Goal: Information Seeking & Learning: Check status

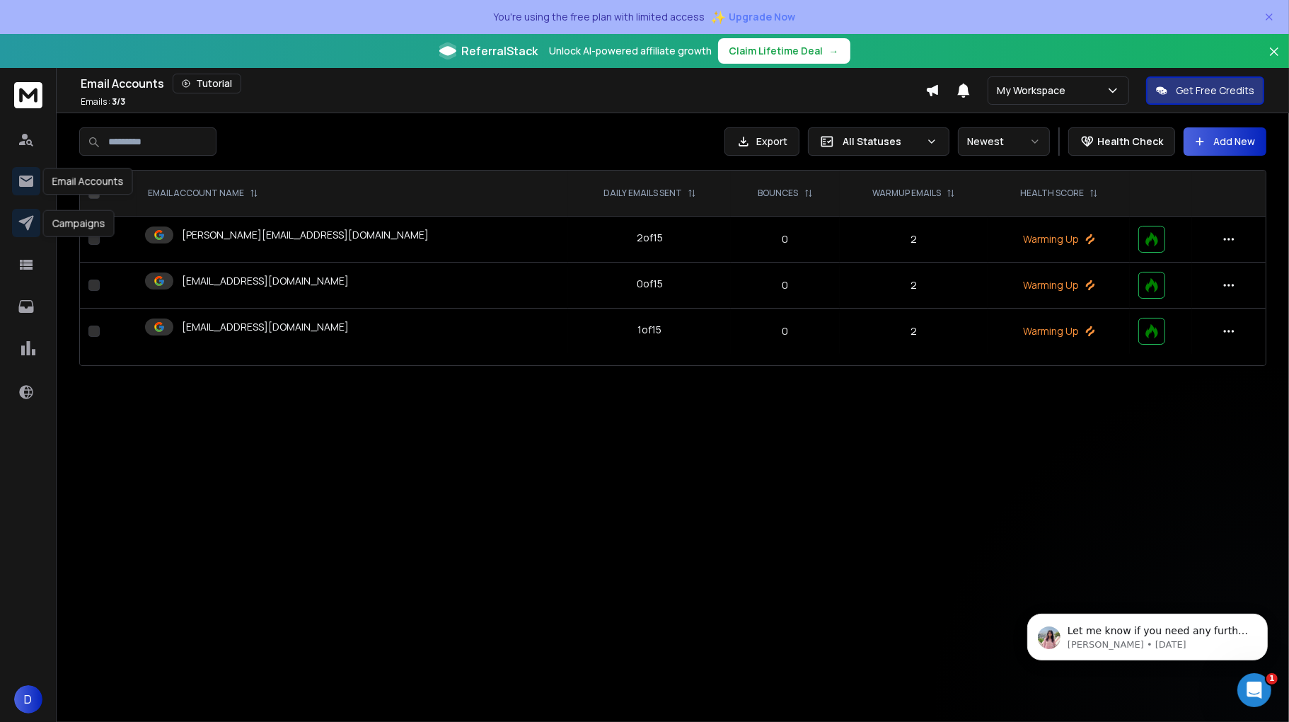
click at [26, 221] on icon at bounding box center [25, 223] width 15 height 15
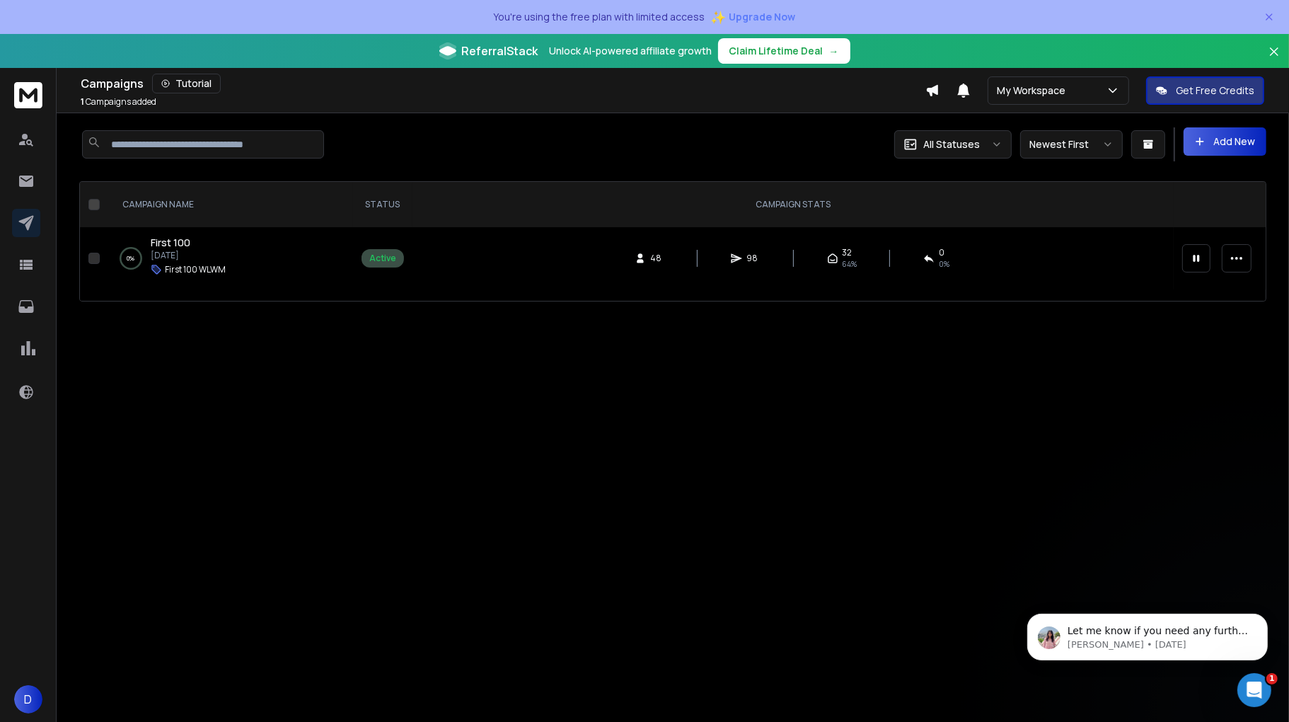
click at [265, 250] on div "0 % First 100 [DATE] First 100 WLWM" at bounding box center [229, 258] width 219 height 45
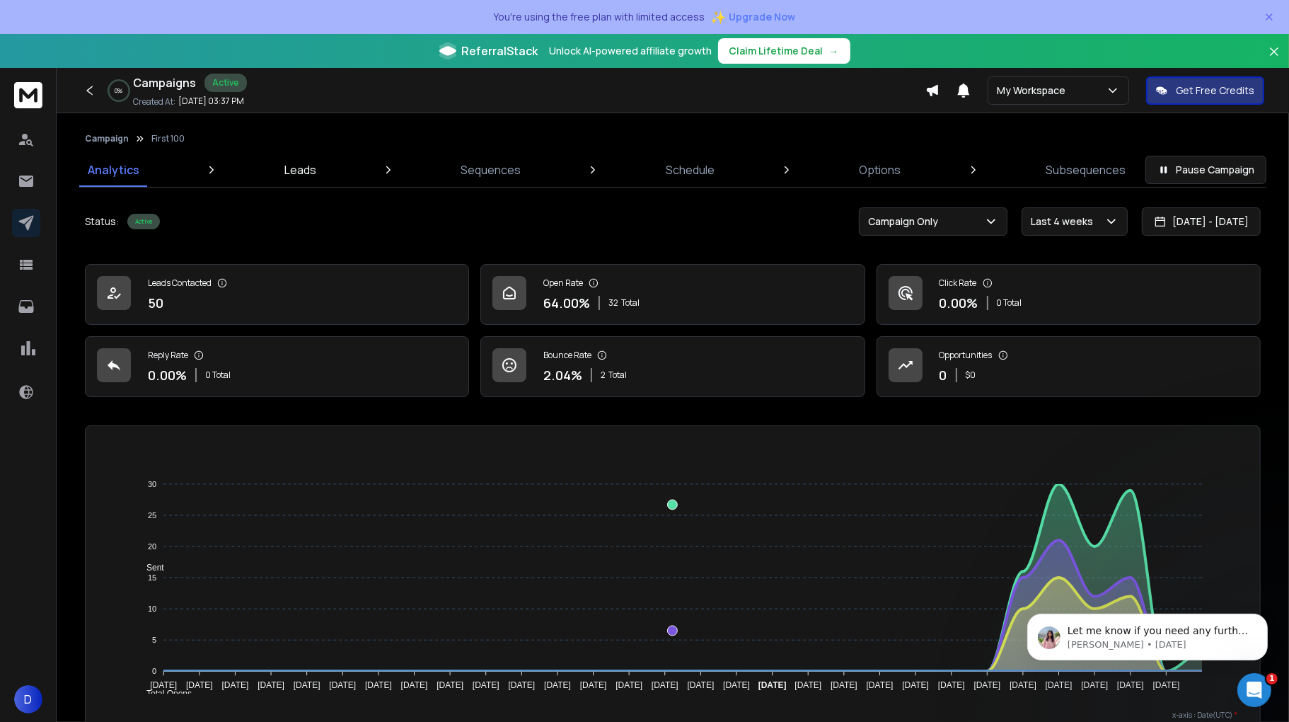
click at [306, 173] on p "Leads" at bounding box center [300, 169] width 32 height 17
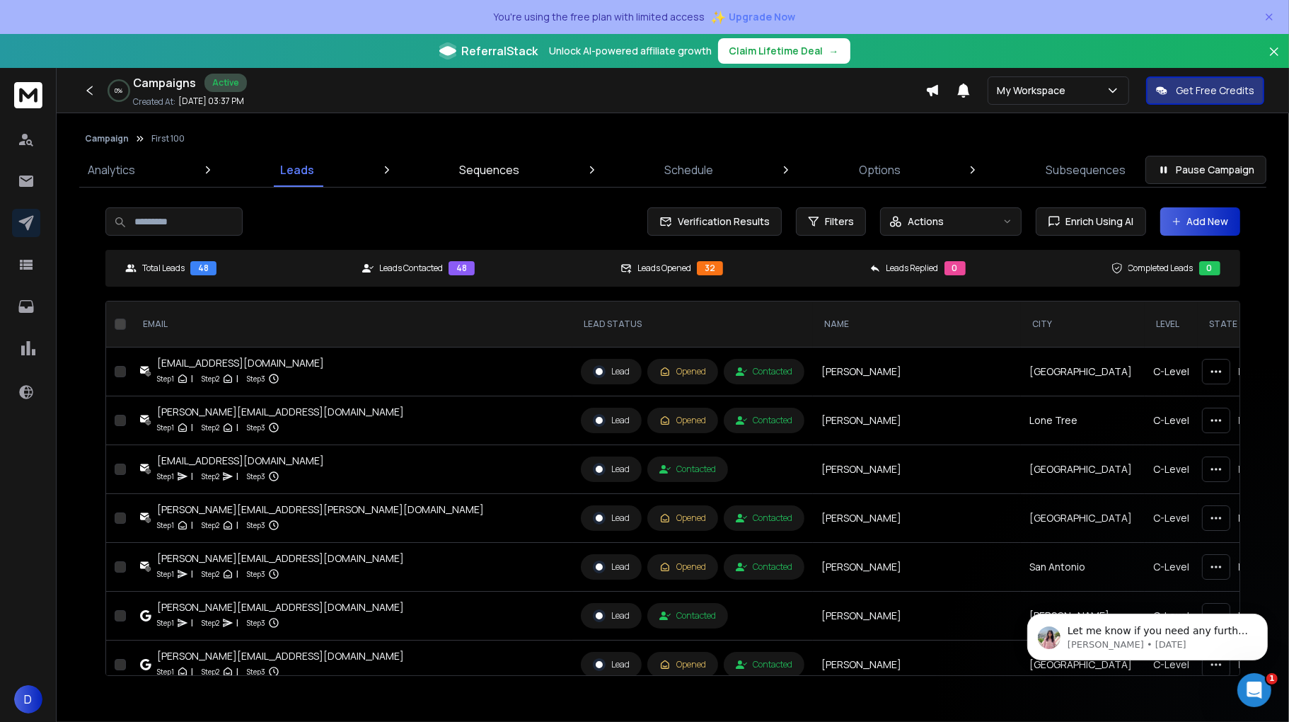
click at [506, 173] on p "Sequences" at bounding box center [489, 169] width 60 height 17
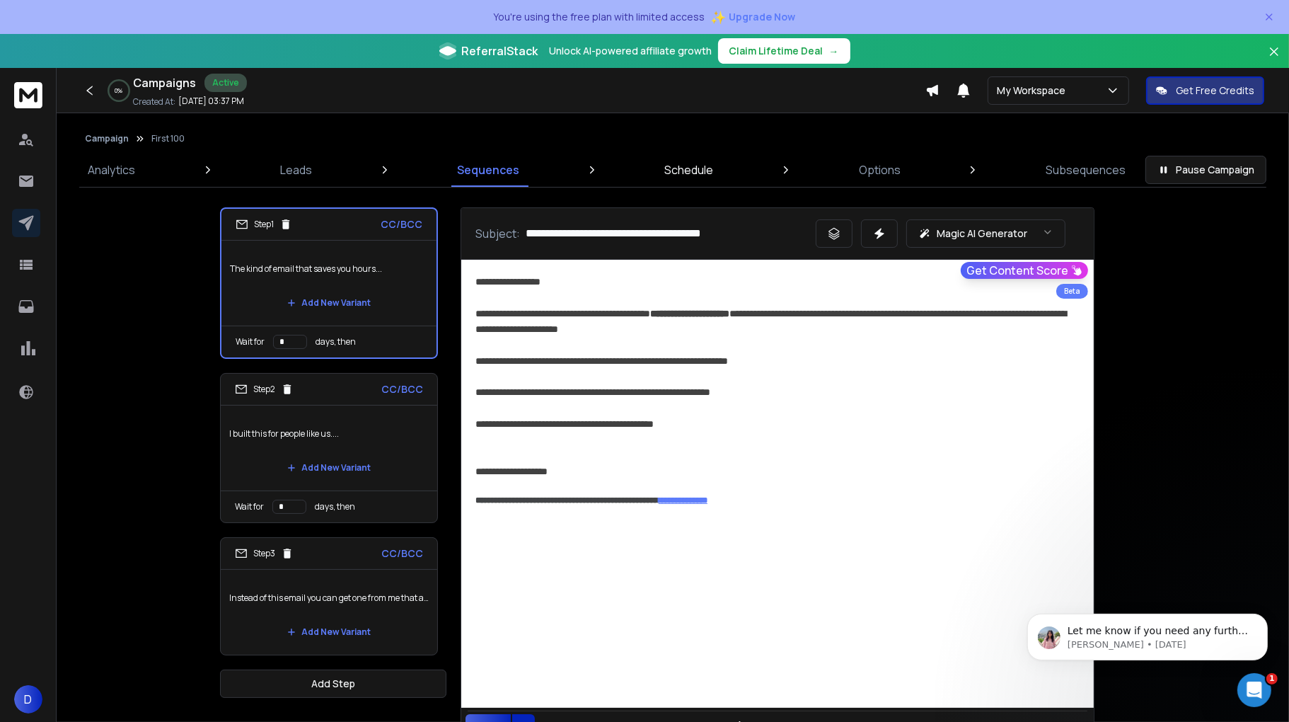
click at [692, 162] on p "Schedule" at bounding box center [689, 169] width 49 height 17
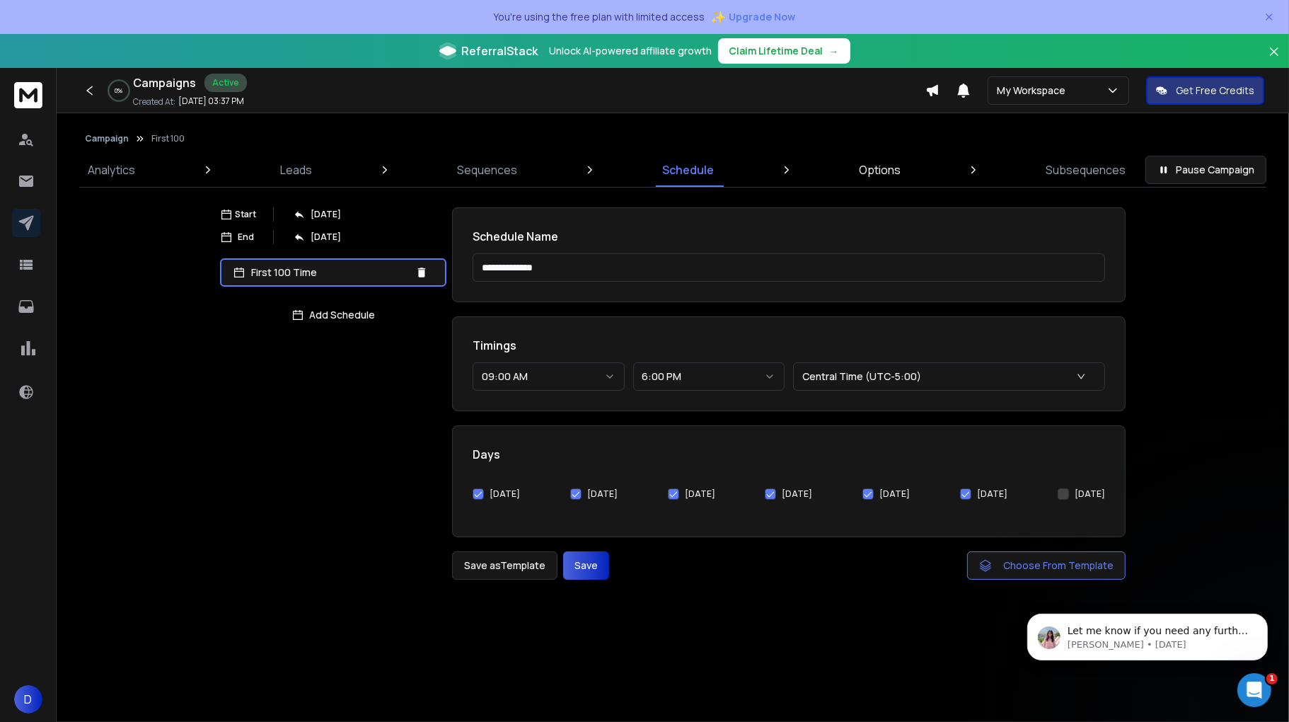
click at [898, 170] on p "Options" at bounding box center [880, 169] width 42 height 17
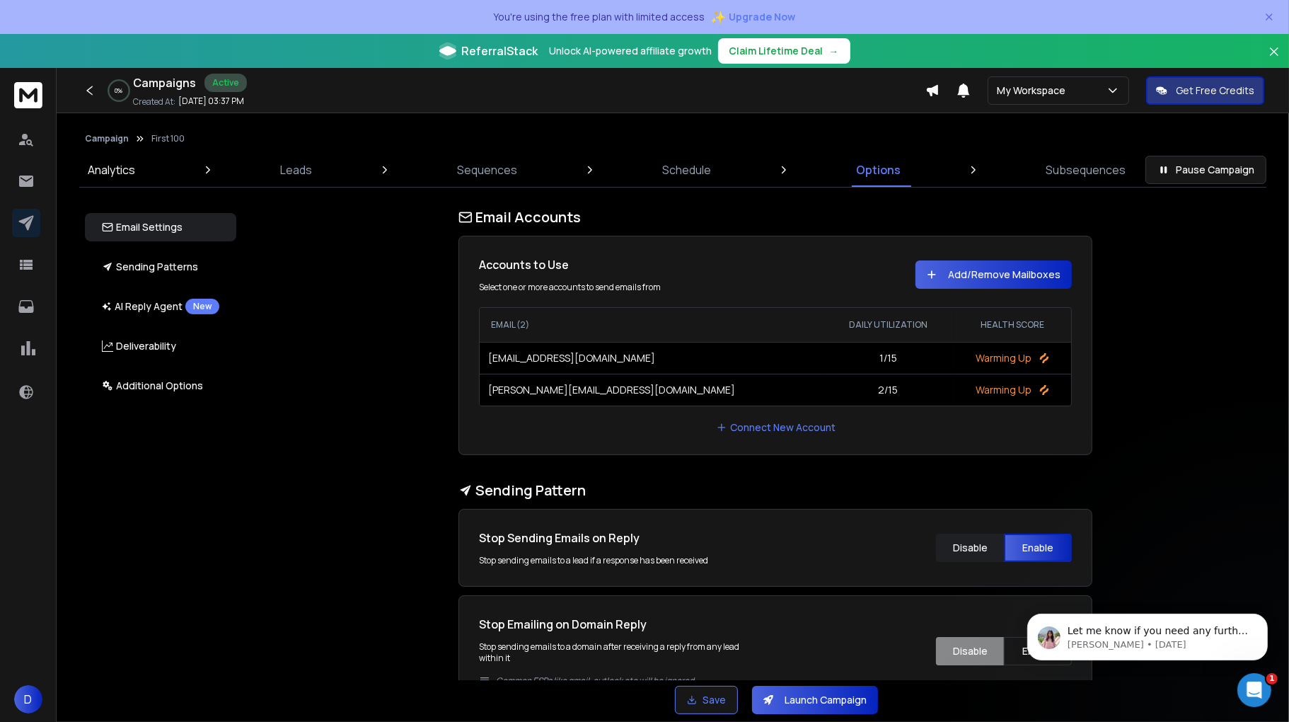
click at [109, 170] on p "Analytics" at bounding box center [111, 169] width 47 height 17
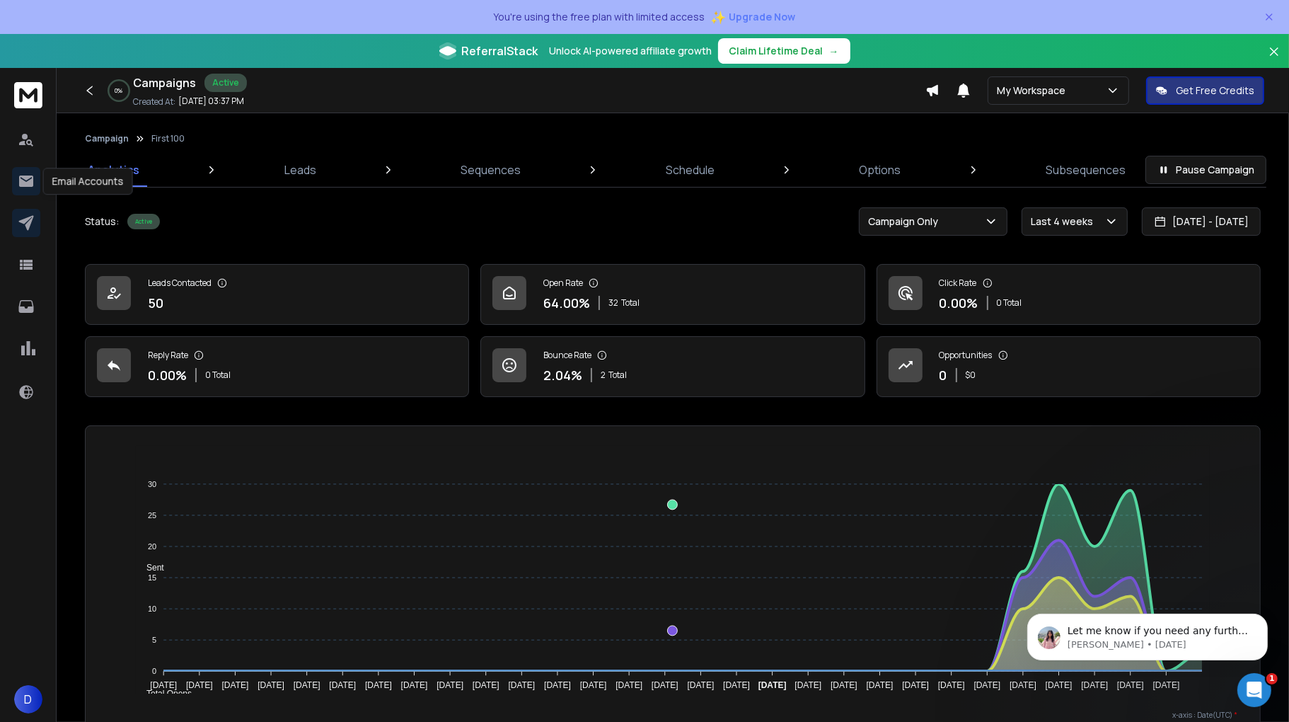
click at [23, 180] on icon at bounding box center [26, 181] width 17 height 17
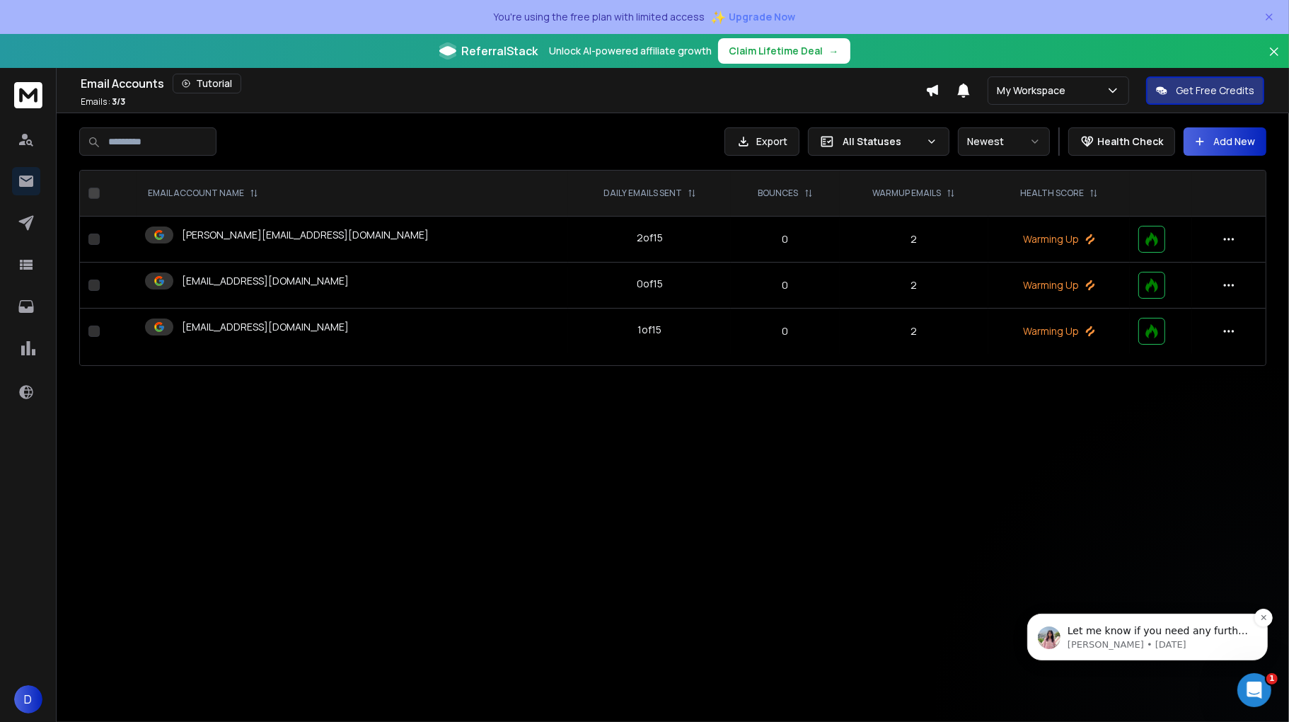
click at [1193, 636] on p "Let me know if you need any further help or assistance in choosing the right pl…" at bounding box center [1158, 630] width 183 height 14
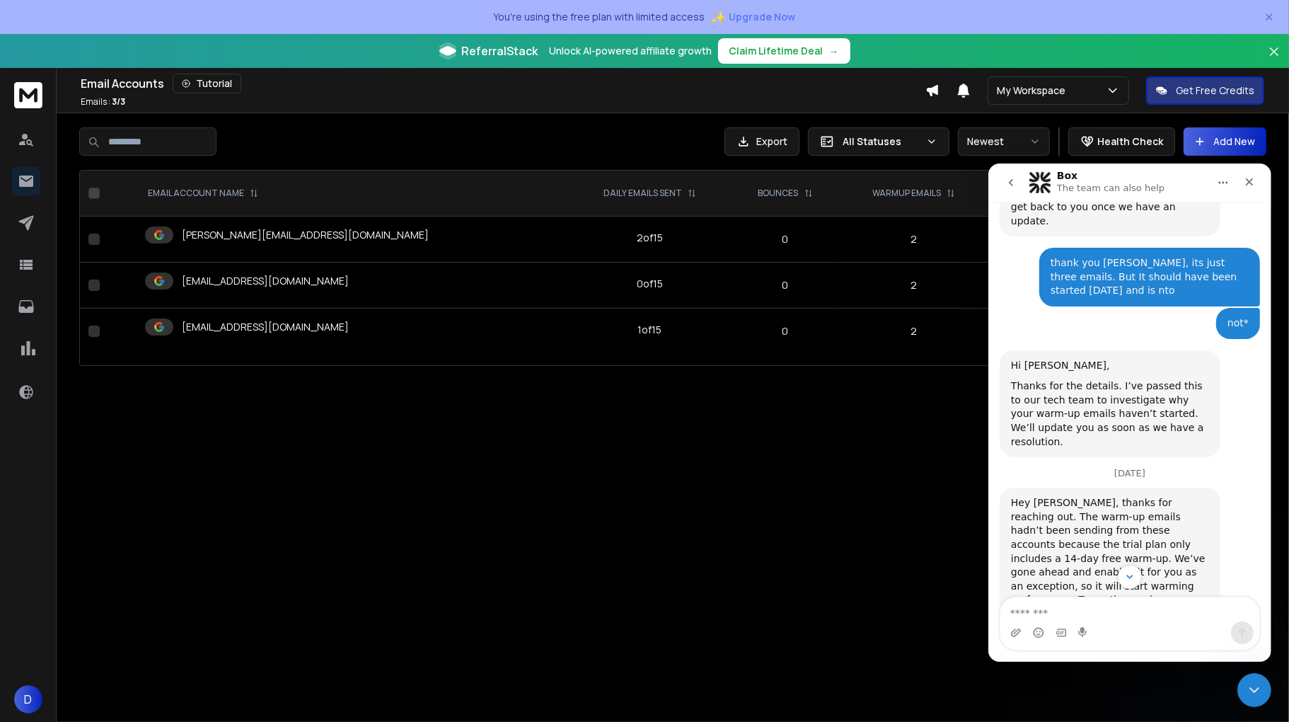
scroll to position [723, 0]
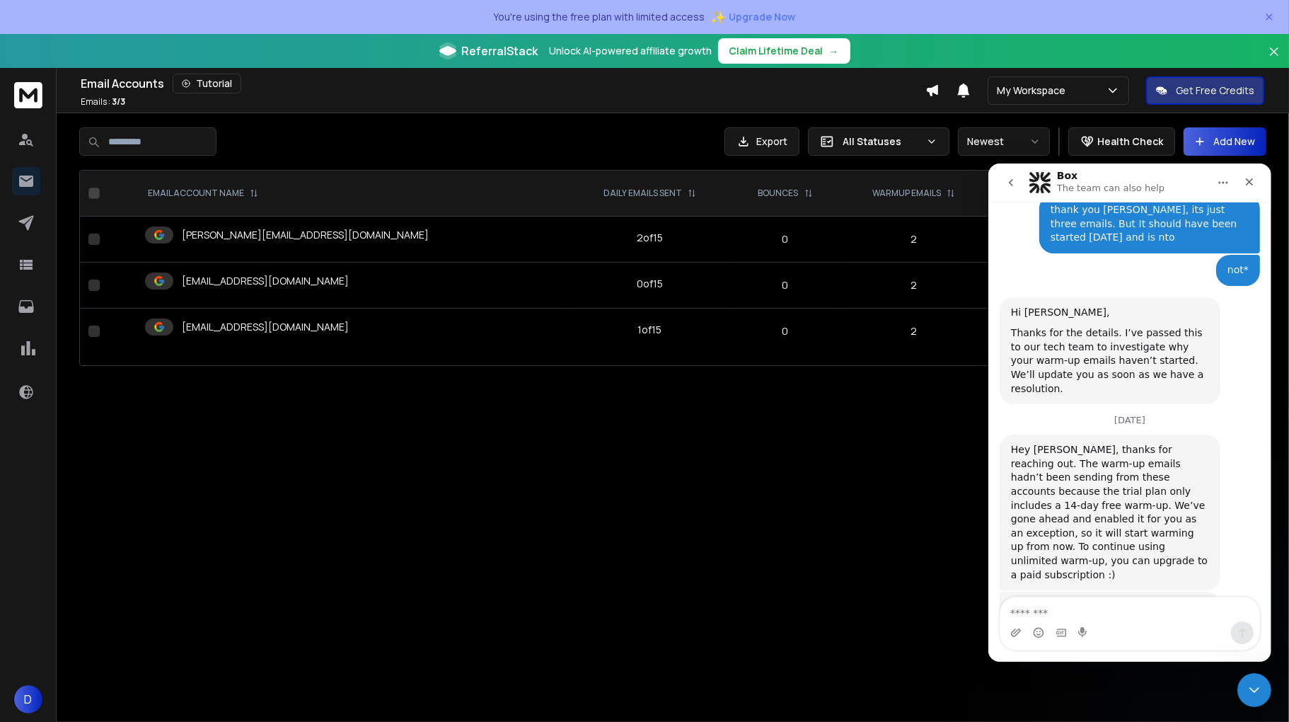
click at [1167, 607] on textarea "Message…" at bounding box center [1129, 608] width 259 height 24
click at [1249, 179] on icon "Close" at bounding box center [1248, 180] width 11 height 11
